Goal: Information Seeking & Learning: Check status

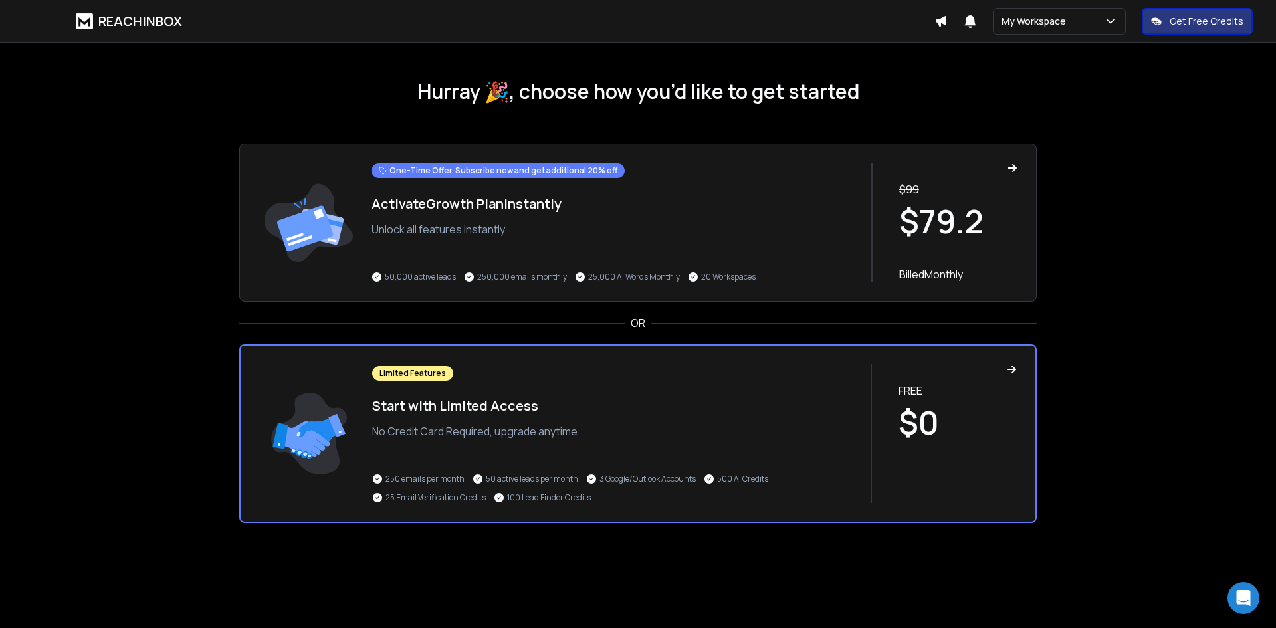
click at [953, 419] on h1 "$0" at bounding box center [957, 423] width 118 height 32
click at [1011, 367] on icon at bounding box center [1011, 369] width 11 height 11
click at [973, 396] on p "FREE" at bounding box center [957, 391] width 118 height 16
click at [991, 371] on div at bounding box center [957, 369] width 118 height 11
click at [1003, 368] on div at bounding box center [957, 369] width 118 height 11
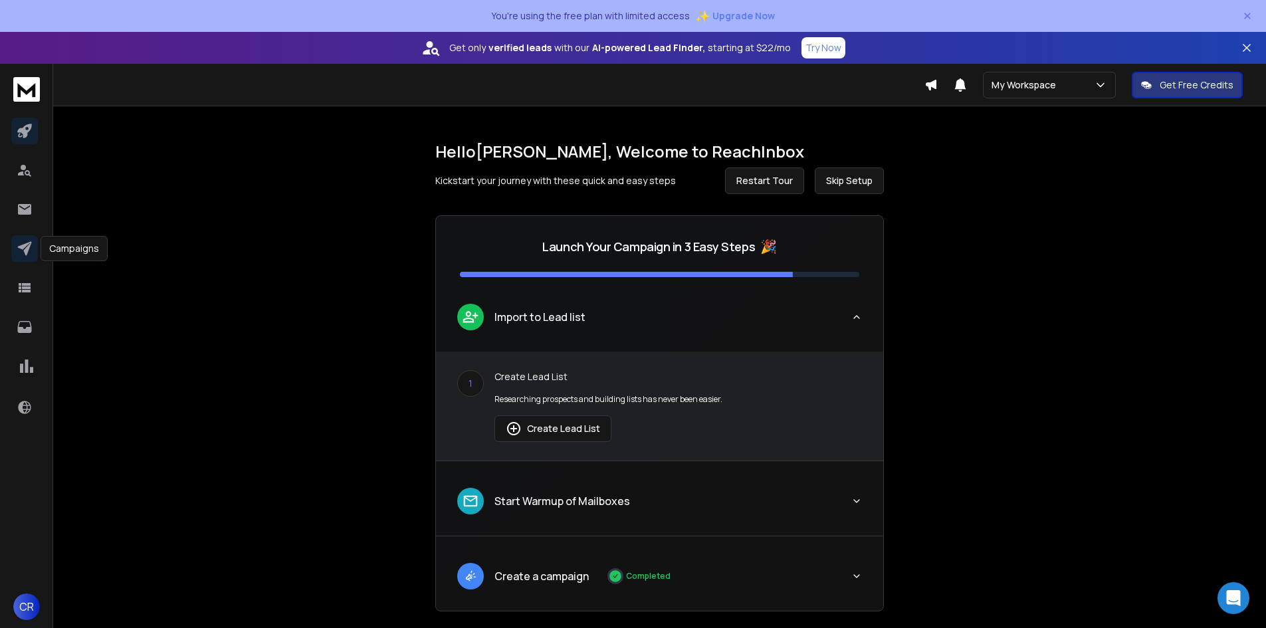
click at [22, 248] on icon at bounding box center [24, 248] width 14 height 14
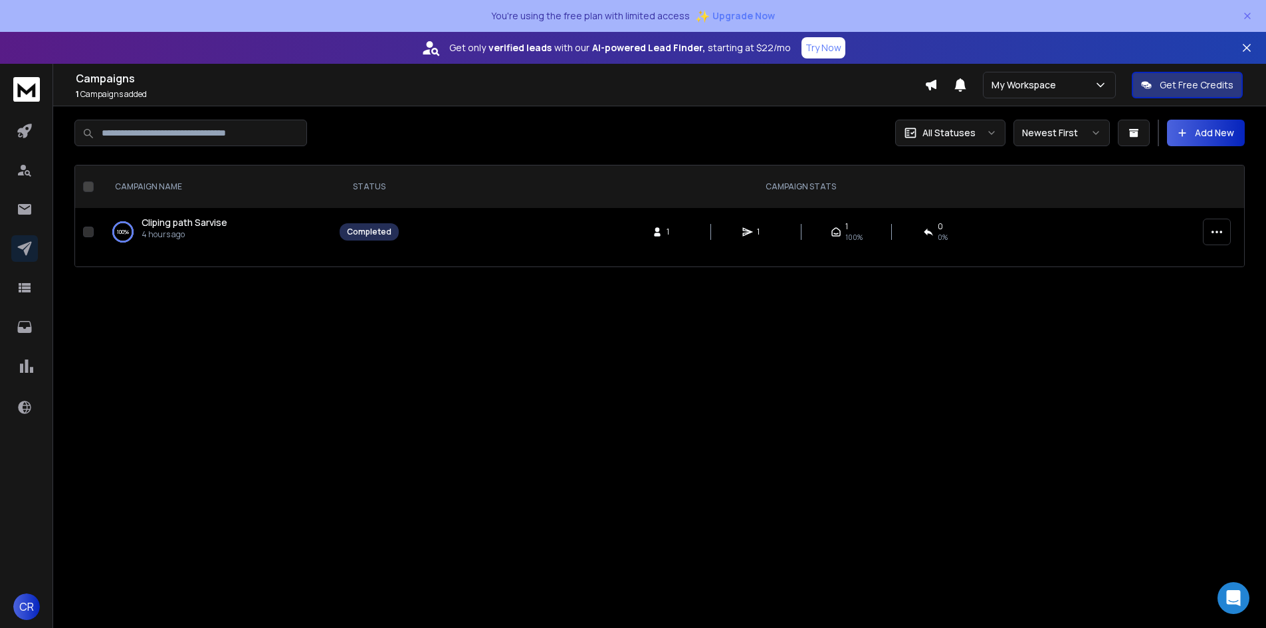
click at [167, 221] on span "Cliping path Sarvise" at bounding box center [185, 222] width 86 height 13
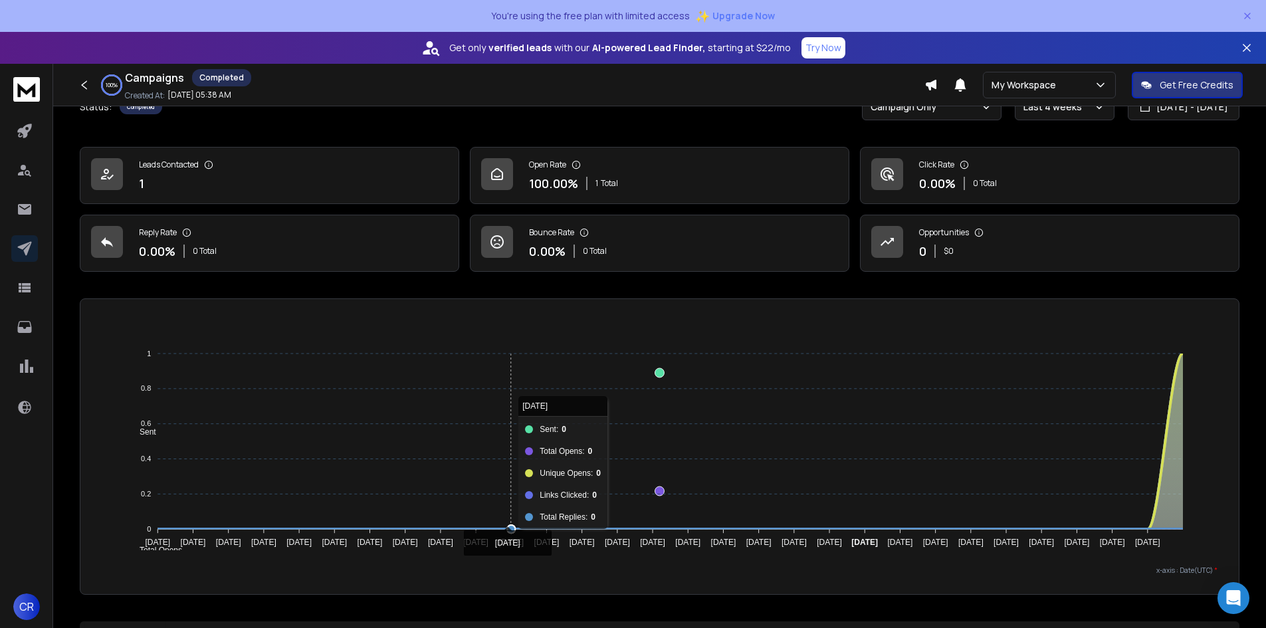
scroll to position [66, 0]
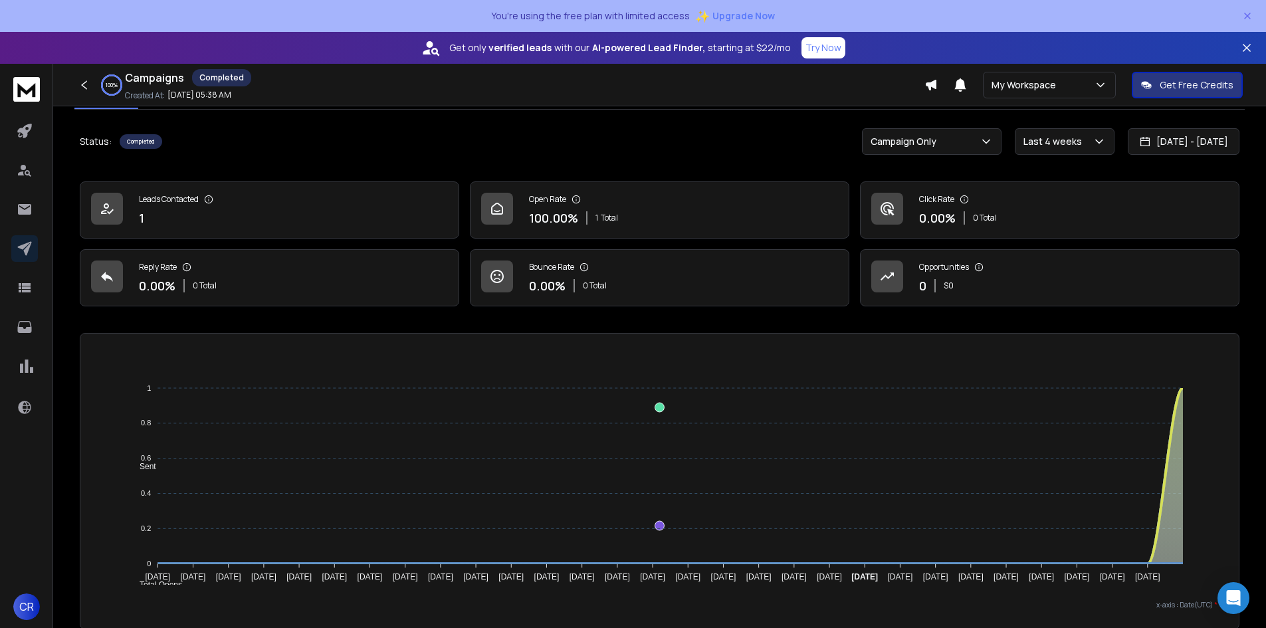
click at [496, 201] on icon at bounding box center [497, 209] width 16 height 16
click at [497, 213] on icon at bounding box center [497, 209] width 16 height 16
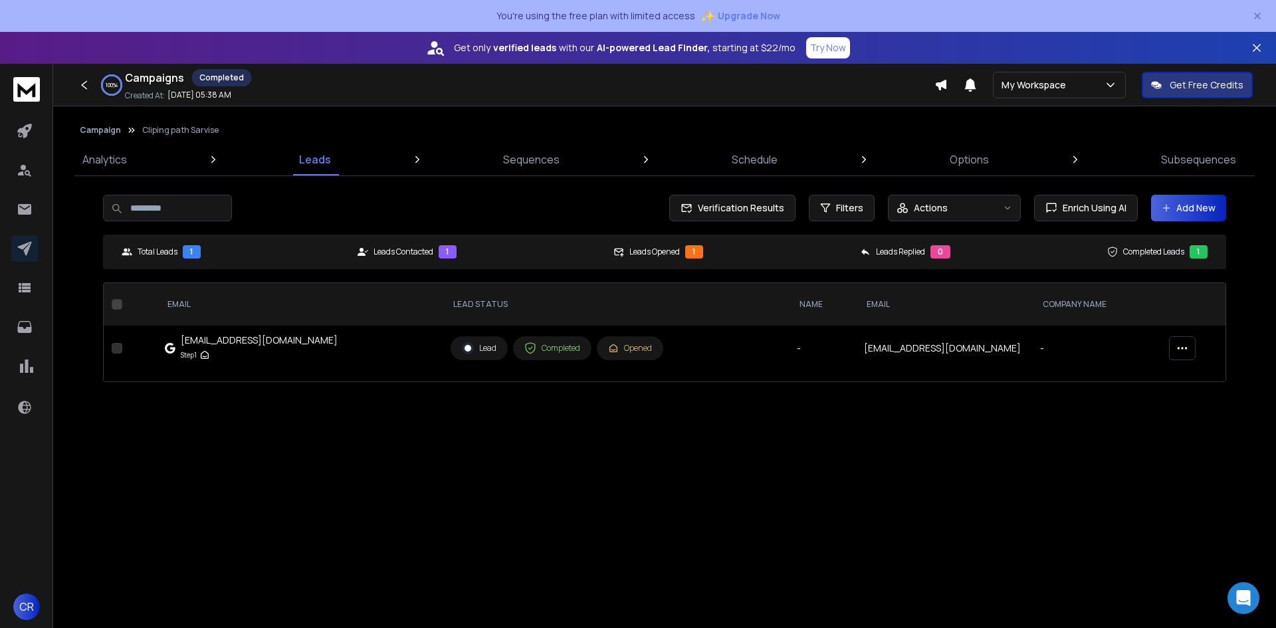
click at [254, 338] on div "[EMAIL_ADDRESS][DOMAIN_NAME]" at bounding box center [259, 340] width 157 height 13
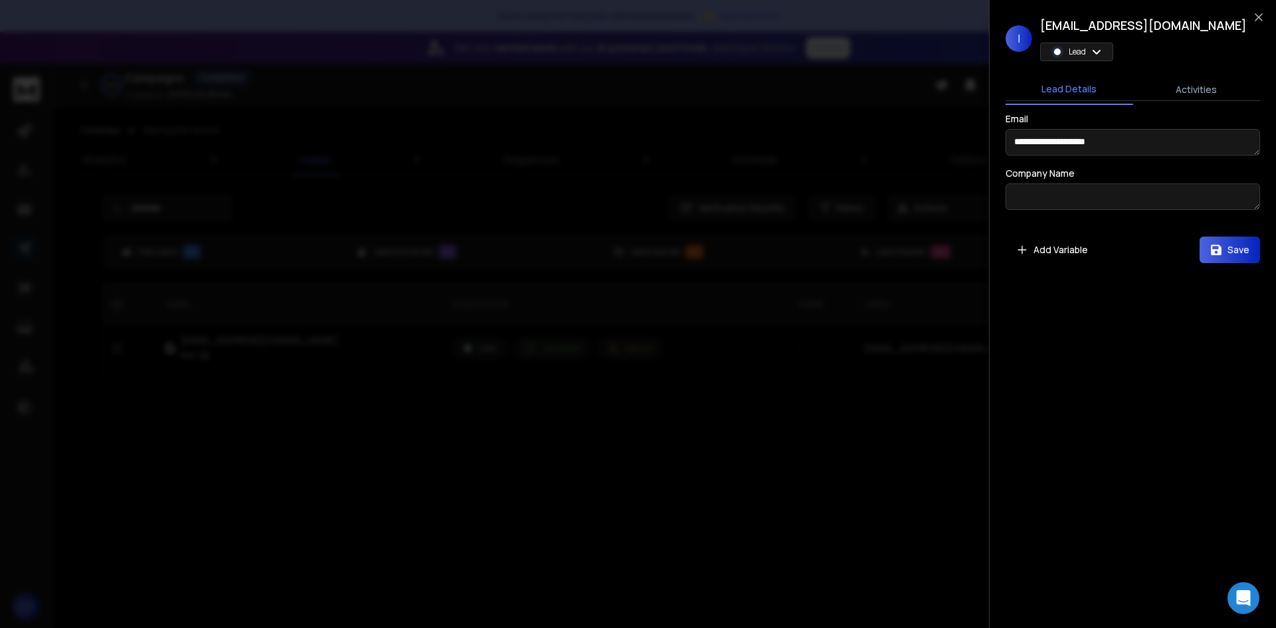
click at [1095, 198] on textarea at bounding box center [1132, 196] width 254 height 27
click at [1090, 355] on div "**********" at bounding box center [1132, 314] width 287 height 628
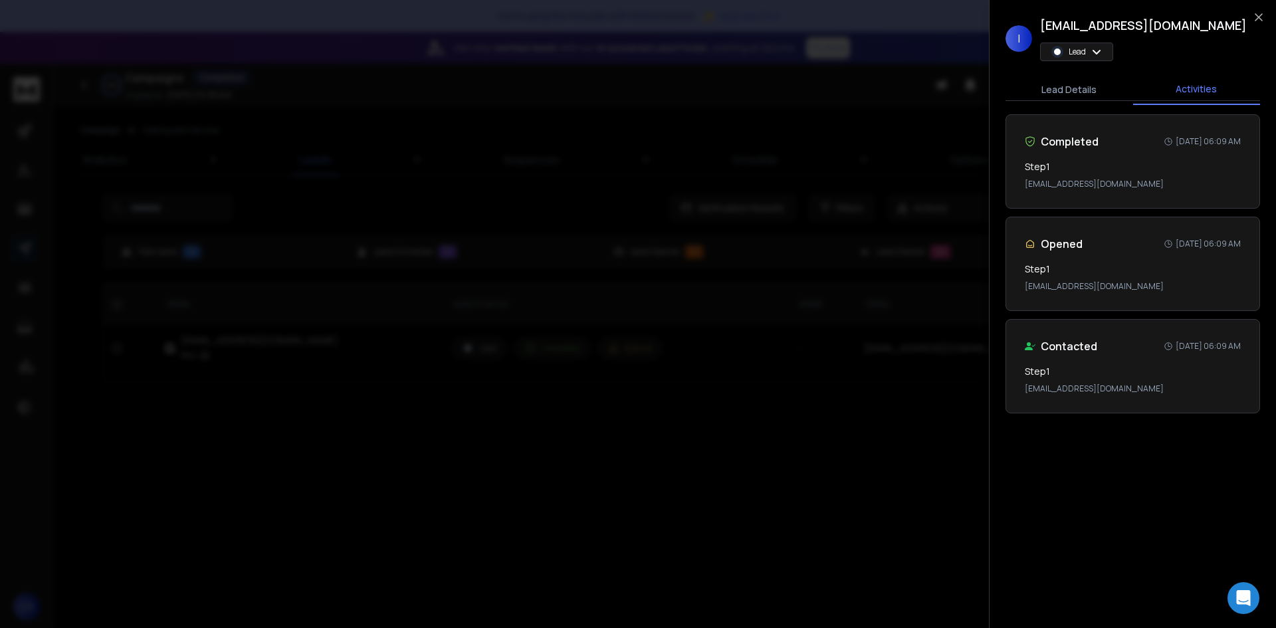
click at [1198, 85] on button "Activities" at bounding box center [1197, 89] width 128 height 31
drag, startPoint x: 1134, startPoint y: 28, endPoint x: 1020, endPoint y: 25, distance: 114.3
click at [1018, 25] on div "I [EMAIL_ADDRESS][DOMAIN_NAME] Lead" at bounding box center [1132, 38] width 254 height 45
copy div "I [EMAIL_ADDRESS][DOMAIN_NAME]"
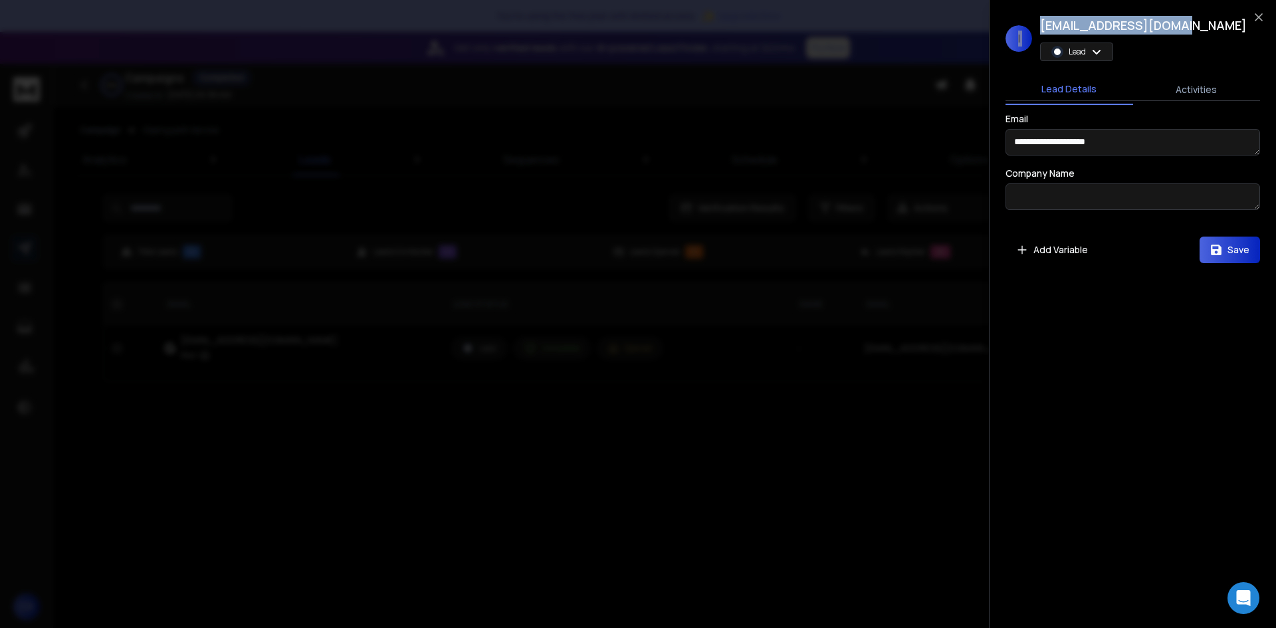
click at [1055, 89] on button "Lead Details" at bounding box center [1069, 89] width 128 height 31
click at [1259, 9] on div "**********" at bounding box center [1132, 314] width 287 height 628
click at [1258, 20] on icon "button" at bounding box center [1258, 17] width 13 height 13
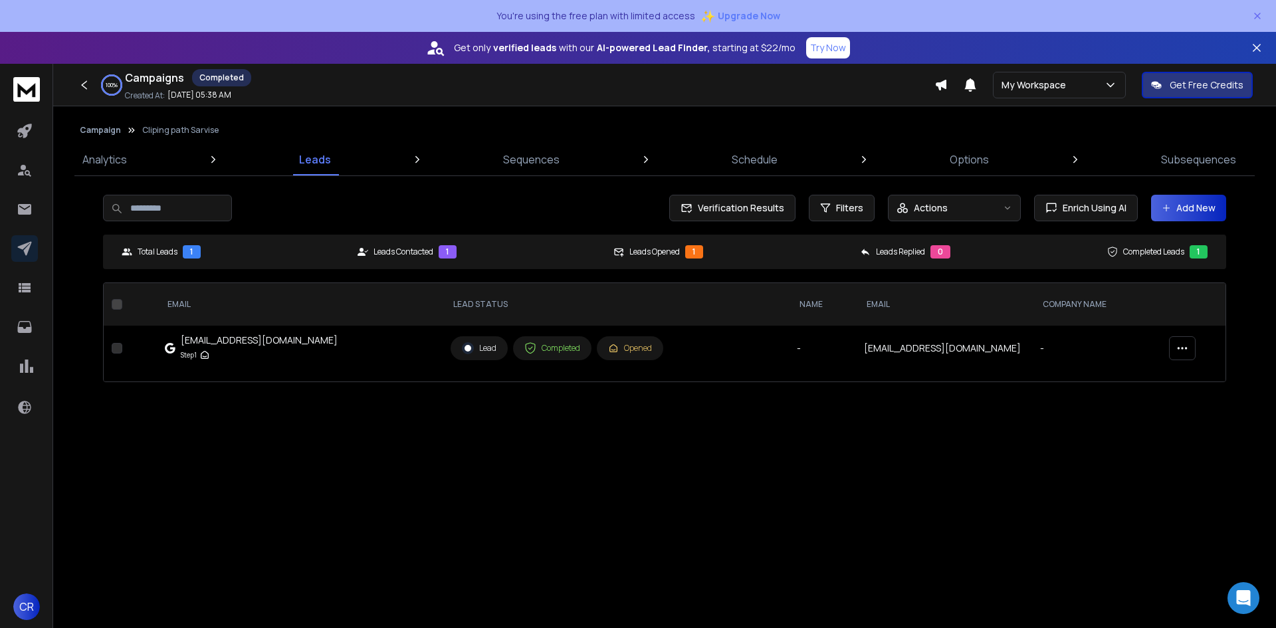
click at [338, 409] on div "You're using the free plan with limited access ✨ Upgrade Now Get only verified …" at bounding box center [638, 314] width 1276 height 628
click at [752, 469] on div "You're using the free plan with limited access ✨ Upgrade Now Get only verified …" at bounding box center [638, 314] width 1276 height 628
click at [1199, 254] on div "1" at bounding box center [1198, 251] width 18 height 13
click at [532, 155] on p "Sequences" at bounding box center [531, 159] width 56 height 16
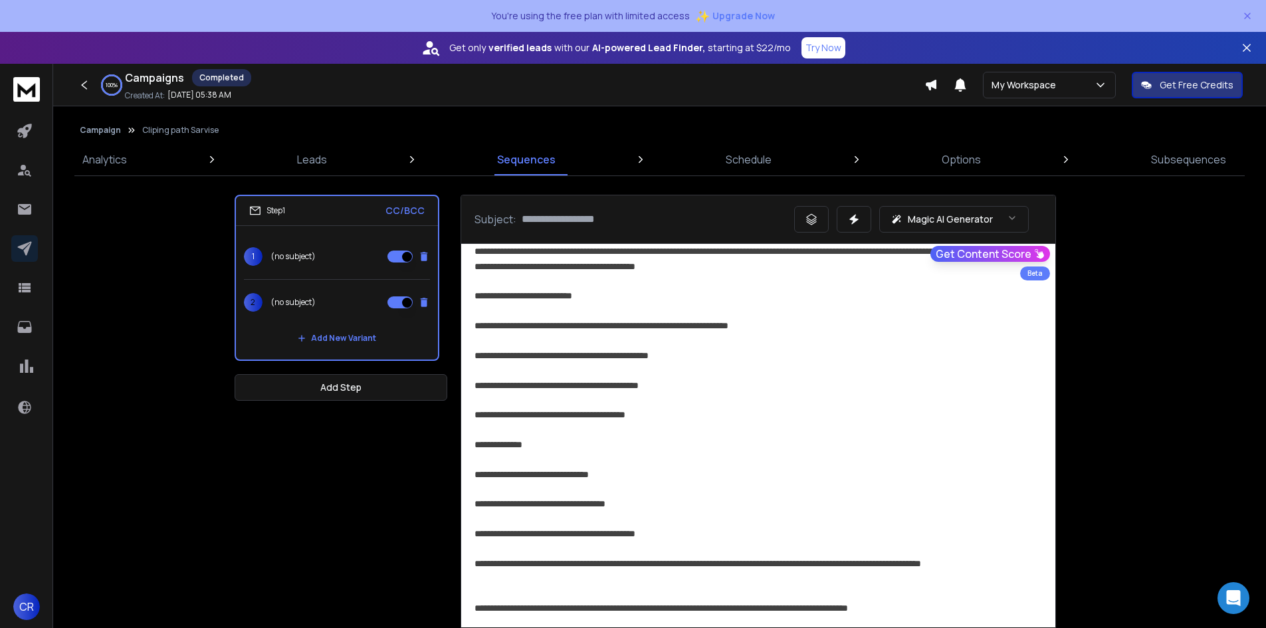
scroll to position [197, 0]
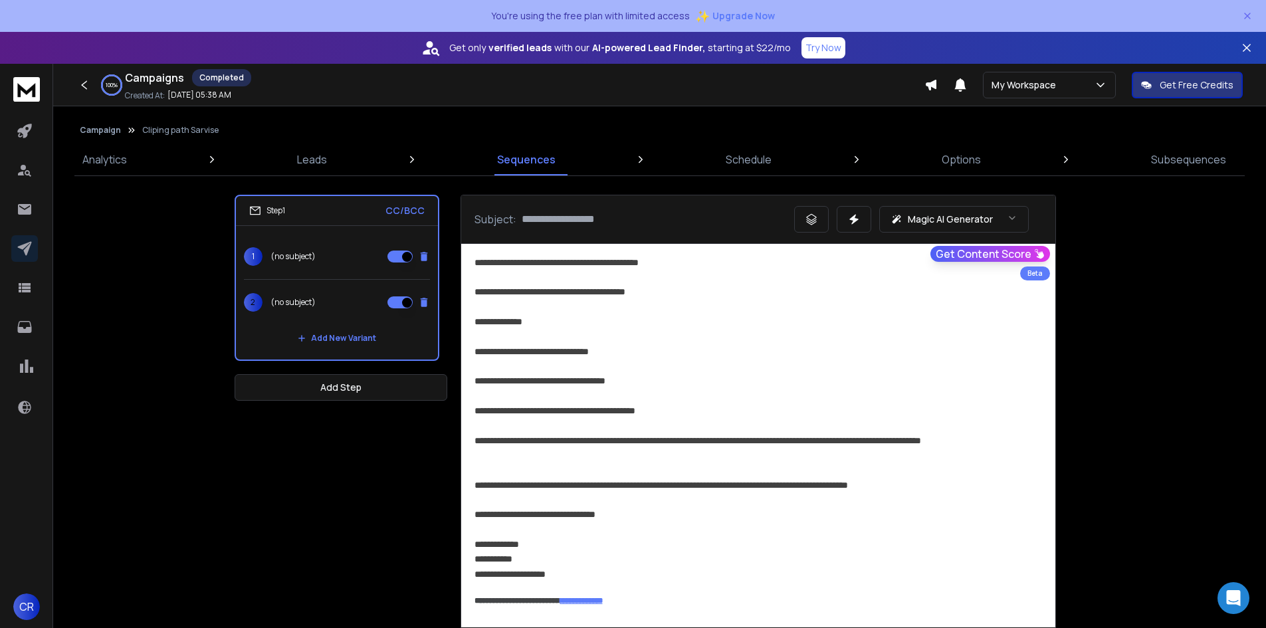
click at [632, 599] on div "**********" at bounding box center [758, 432] width 594 height 377
click at [633, 598] on div "**********" at bounding box center [758, 432] width 594 height 377
click at [737, 160] on p "Schedule" at bounding box center [749, 159] width 46 height 16
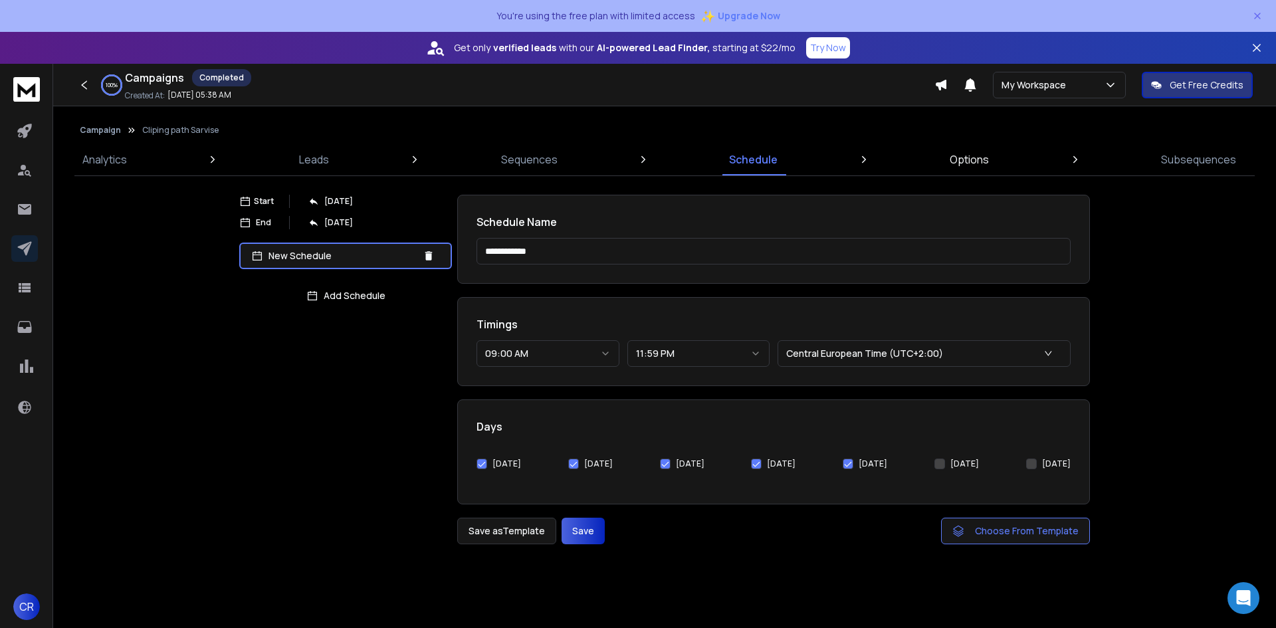
click at [951, 159] on p "Options" at bounding box center [968, 159] width 39 height 16
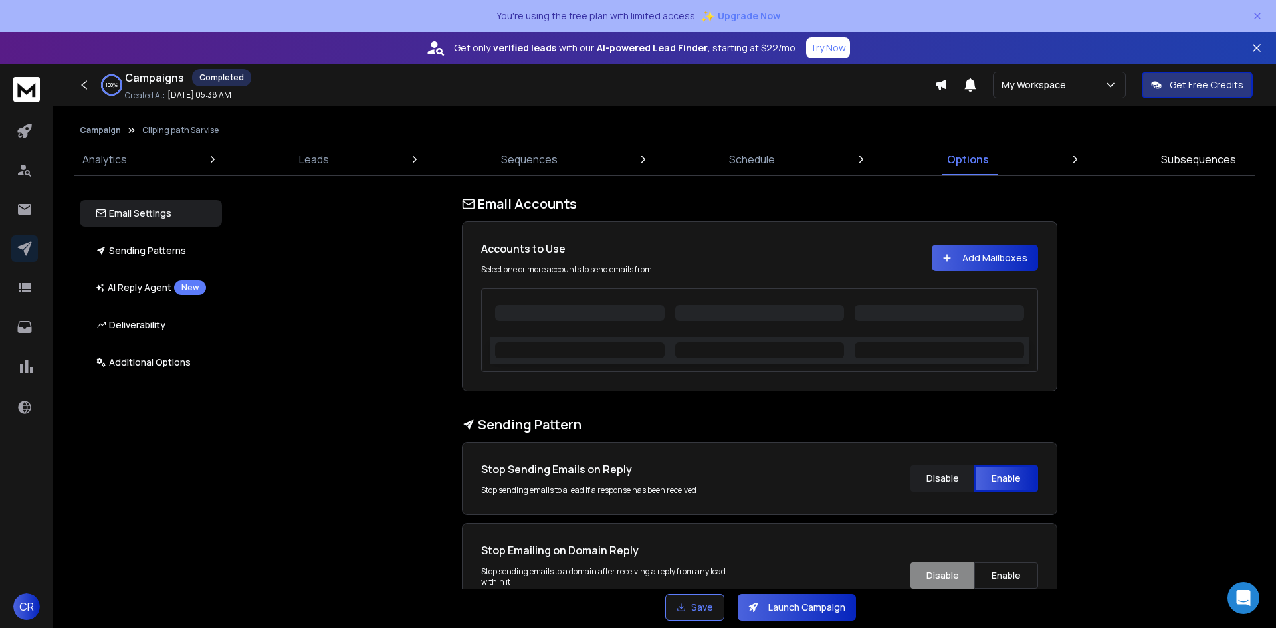
click at [1205, 159] on p "Subsequences" at bounding box center [1198, 159] width 75 height 16
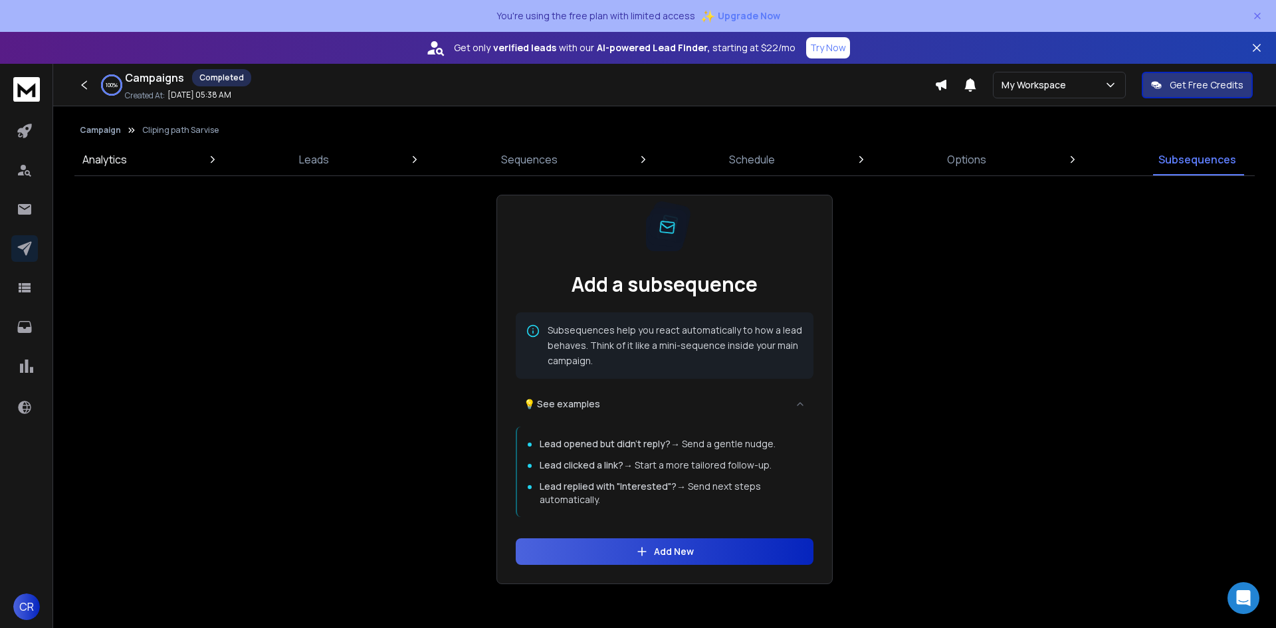
click at [118, 159] on p "Analytics" at bounding box center [104, 159] width 45 height 16
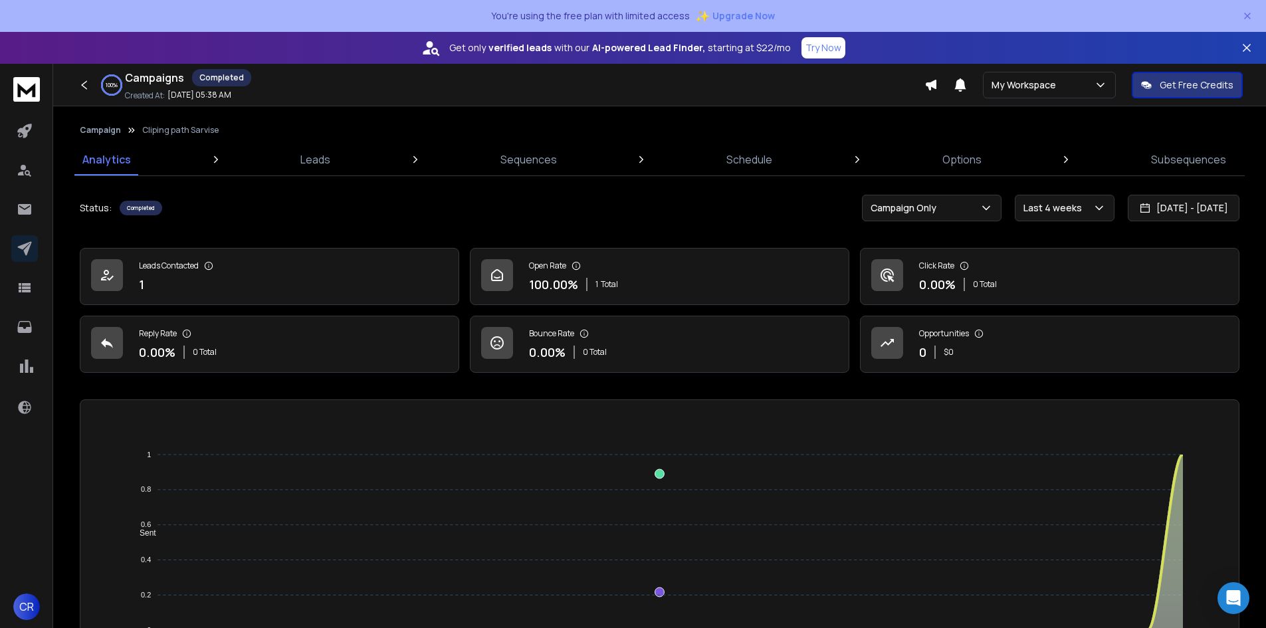
scroll to position [66, 0]
